Goal: Task Accomplishment & Management: Manage account settings

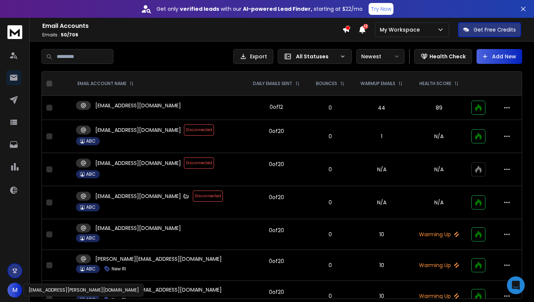
click at [14, 295] on span "M" at bounding box center [14, 289] width 15 height 15
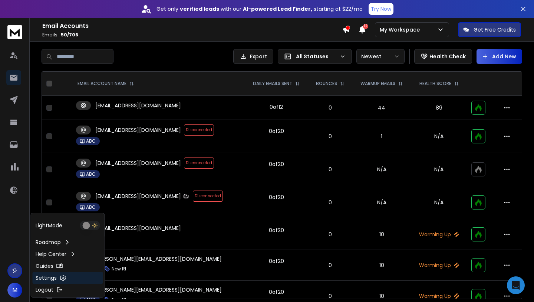
click at [46, 281] on div "Settings" at bounding box center [68, 278] width 70 height 12
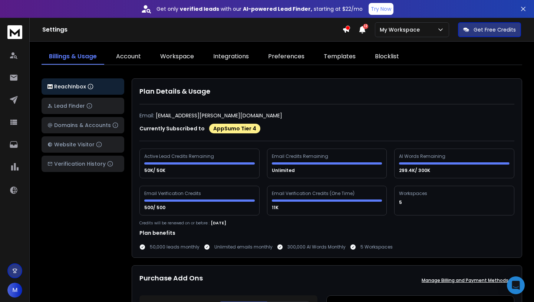
click at [236, 60] on link "Integrations" at bounding box center [231, 57] width 50 height 16
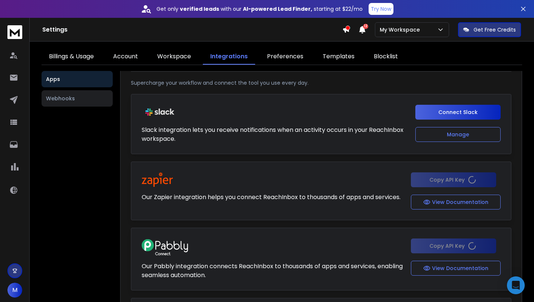
scroll to position [33, 0]
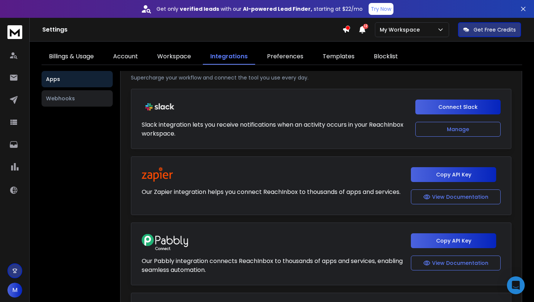
click at [463, 175] on button "Copy API Key" at bounding box center [453, 174] width 85 height 15
